Goal: Task Accomplishment & Management: Manage account settings

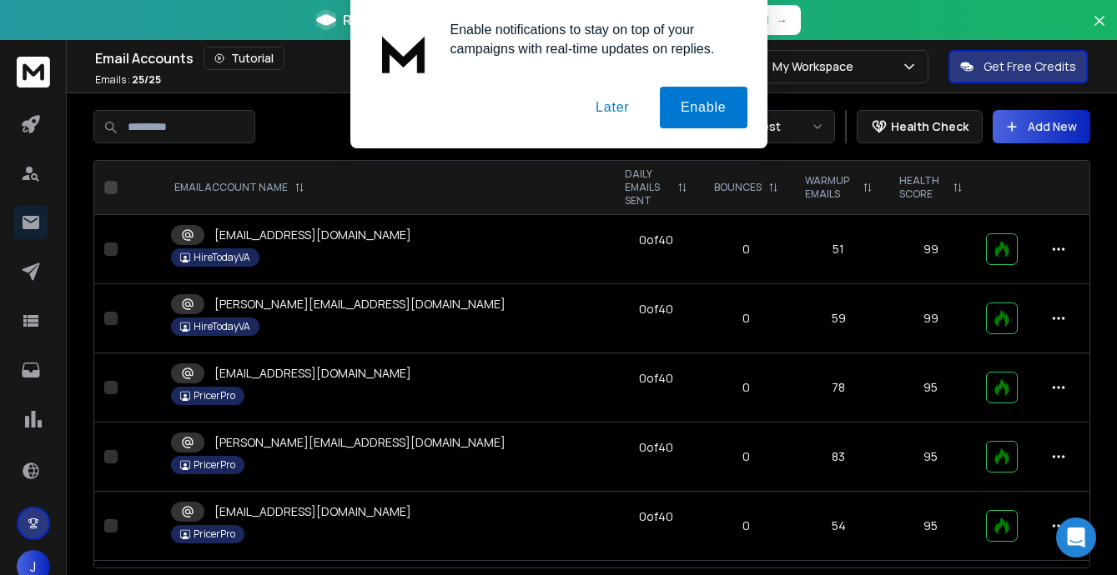
click at [605, 104] on button "Later" at bounding box center [612, 108] width 75 height 42
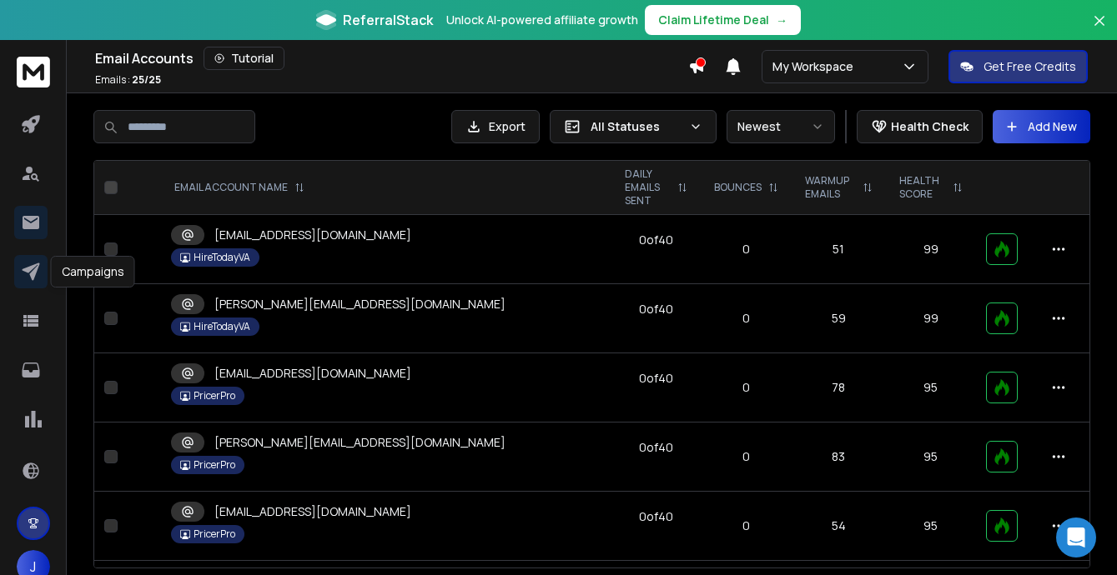
click at [27, 271] on icon at bounding box center [31, 273] width 18 height 18
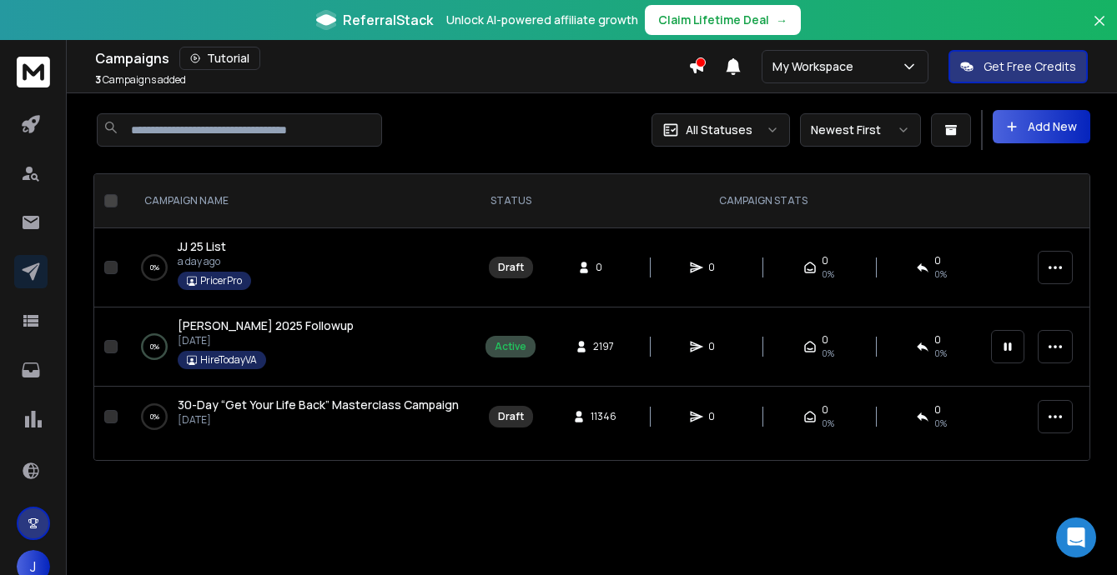
click at [414, 334] on div "0 % [PERSON_NAME] 2025 Followup [DATE] HireTodayVA" at bounding box center [300, 347] width 318 height 58
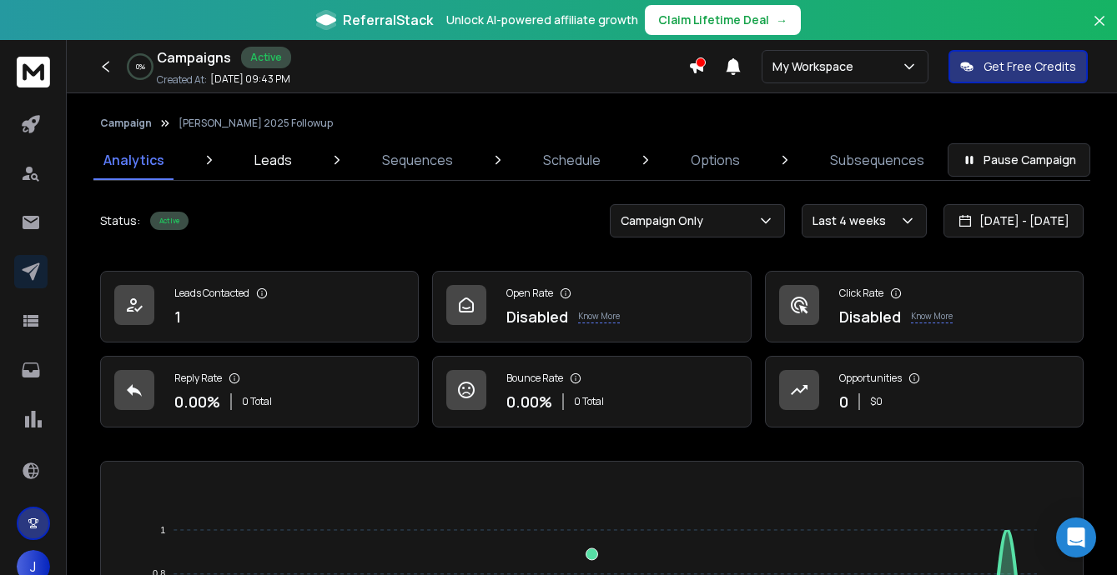
click at [254, 176] on link "Leads" at bounding box center [273, 160] width 58 height 40
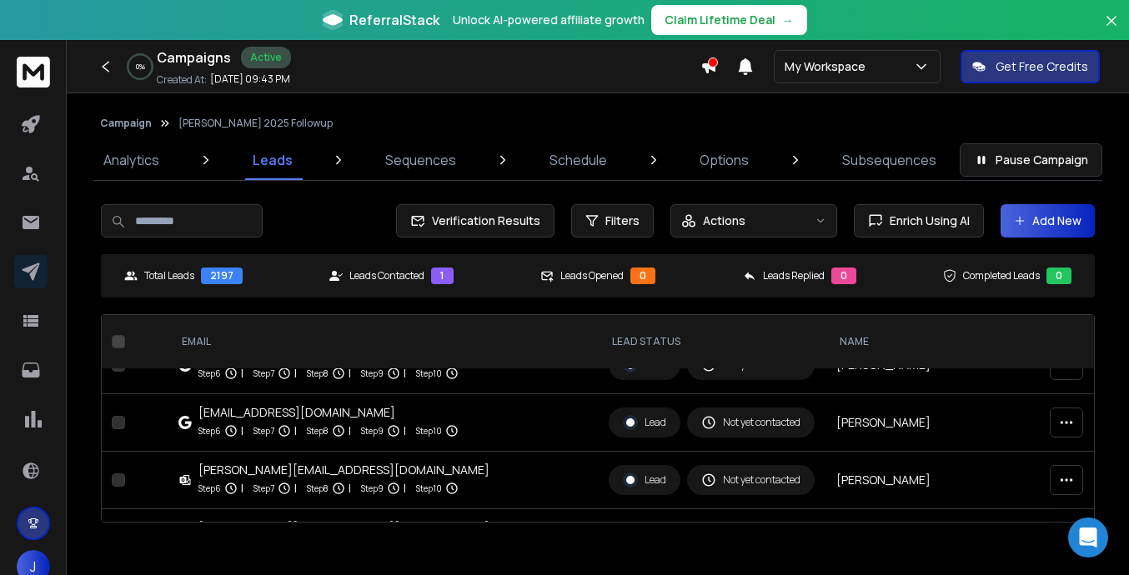
scroll to position [321, 0]
click at [590, 159] on p "Schedule" at bounding box center [579, 160] width 58 height 20
click at [701, 154] on link "Options" at bounding box center [724, 160] width 69 height 40
